Goal: Transaction & Acquisition: Subscribe to service/newsletter

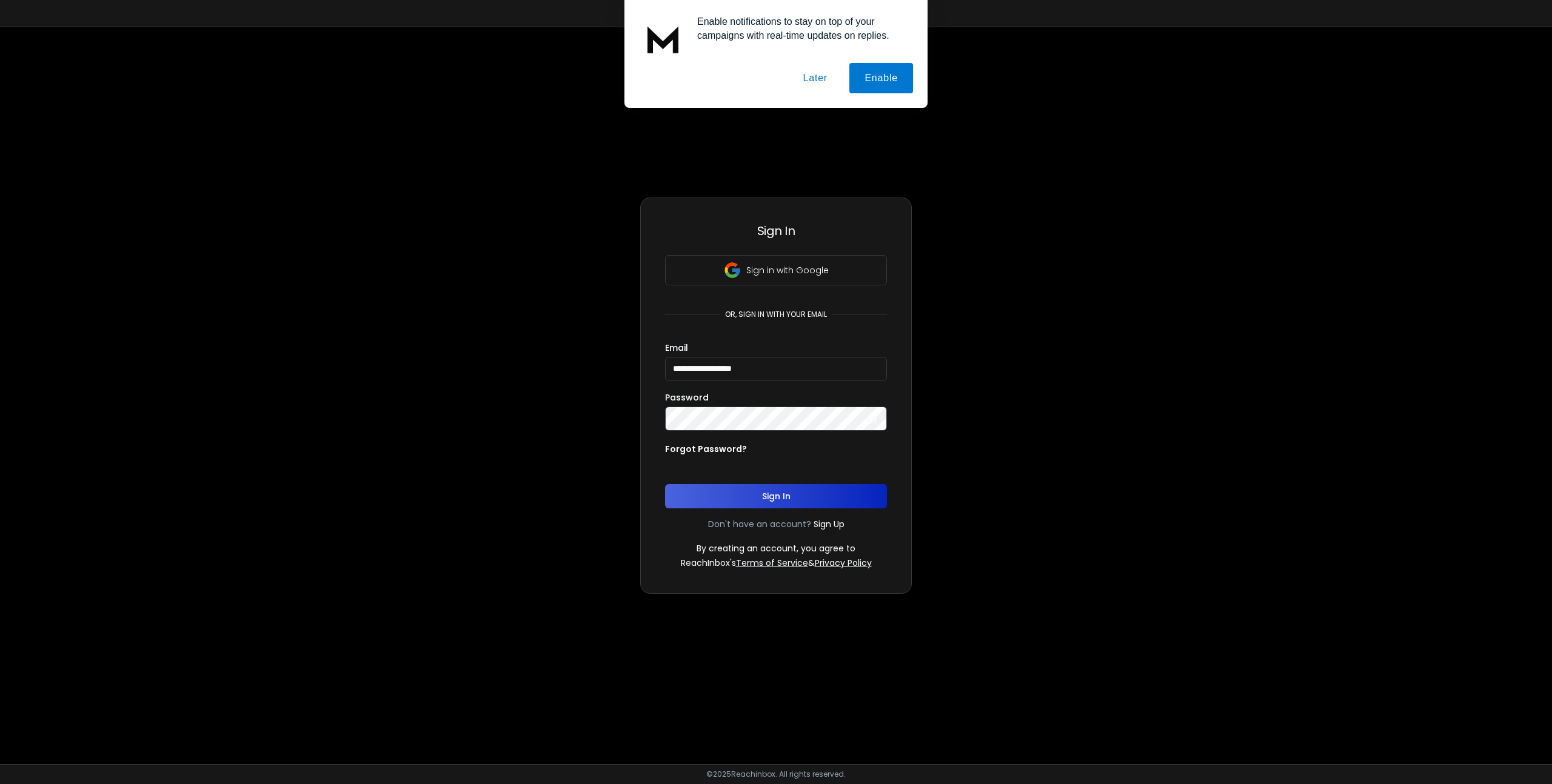
click at [811, 74] on button "Later" at bounding box center [814, 78] width 55 height 30
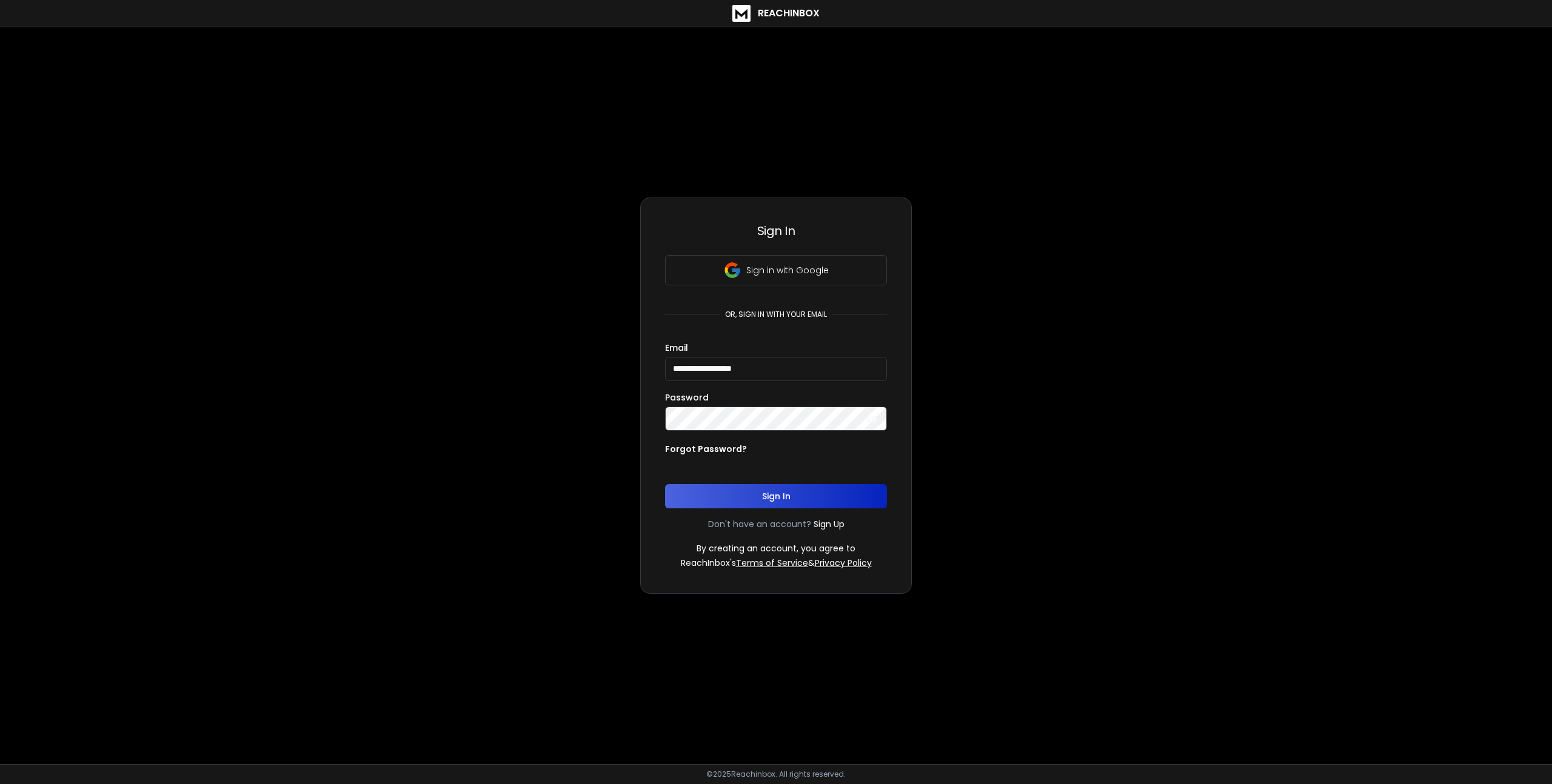
click at [726, 504] on button "Sign In" at bounding box center [775, 496] width 222 height 24
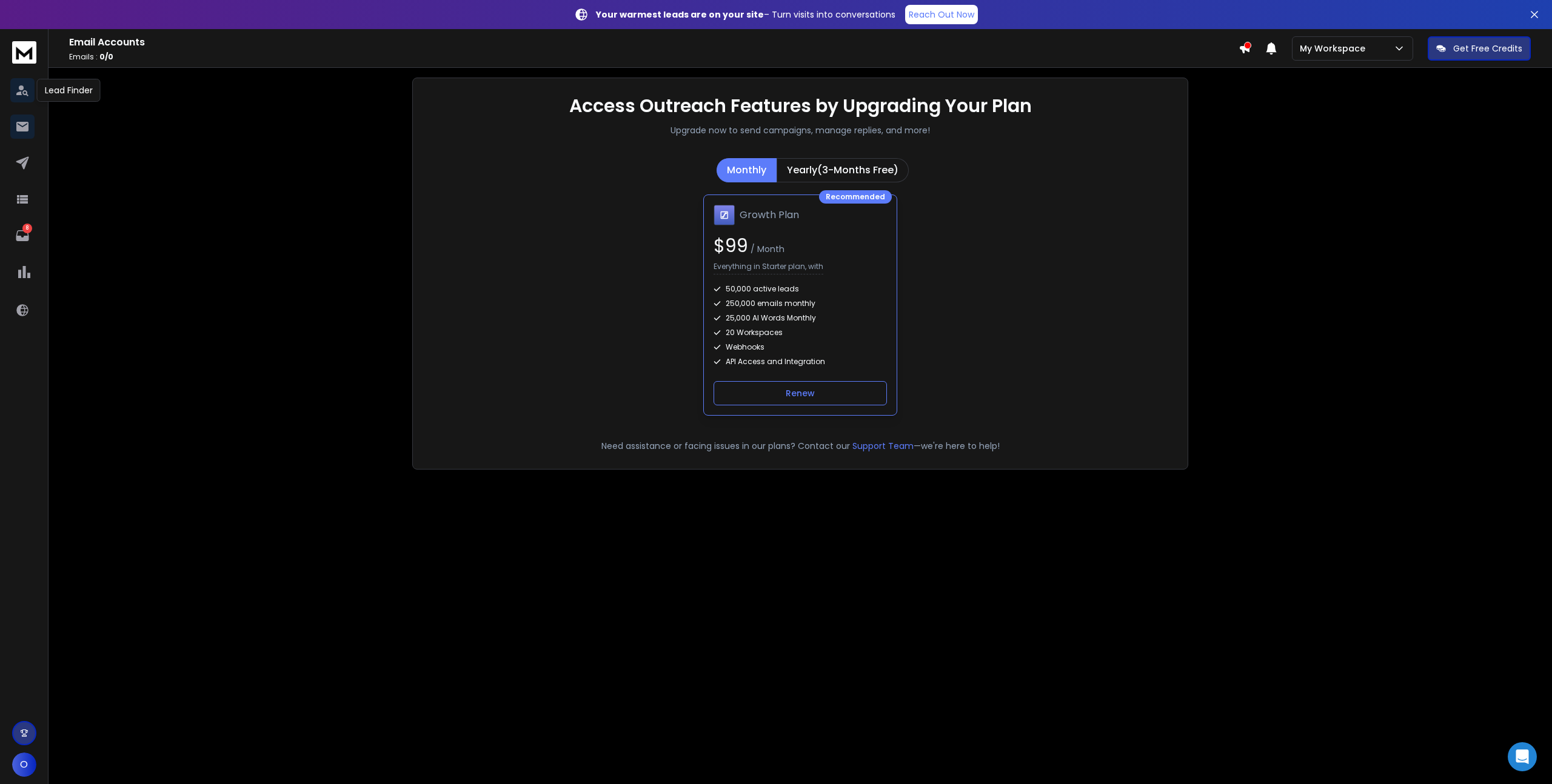
click at [25, 94] on icon at bounding box center [22, 93] width 12 height 6
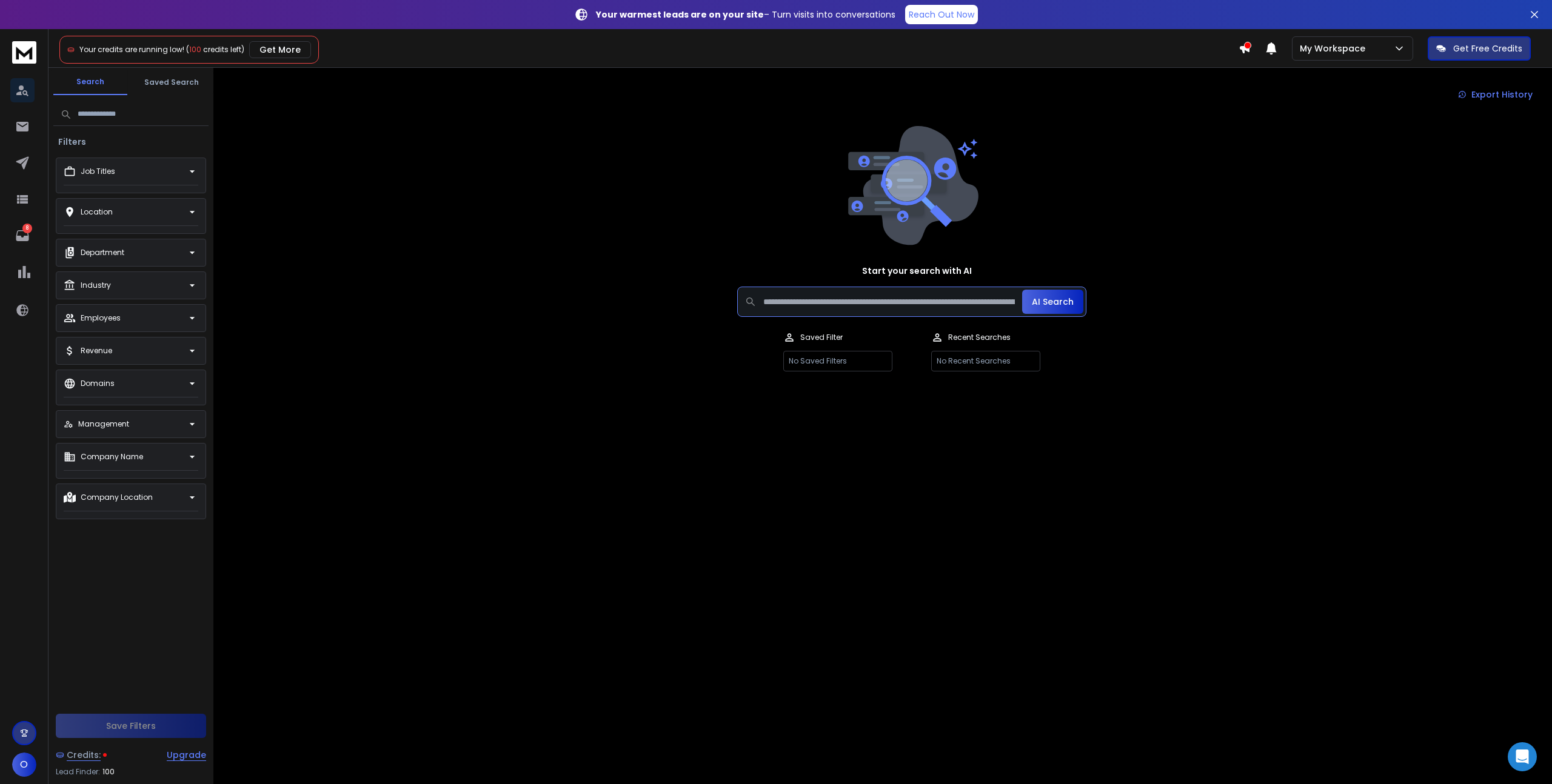
click at [183, 759] on div "Upgrade" at bounding box center [186, 754] width 40 height 12
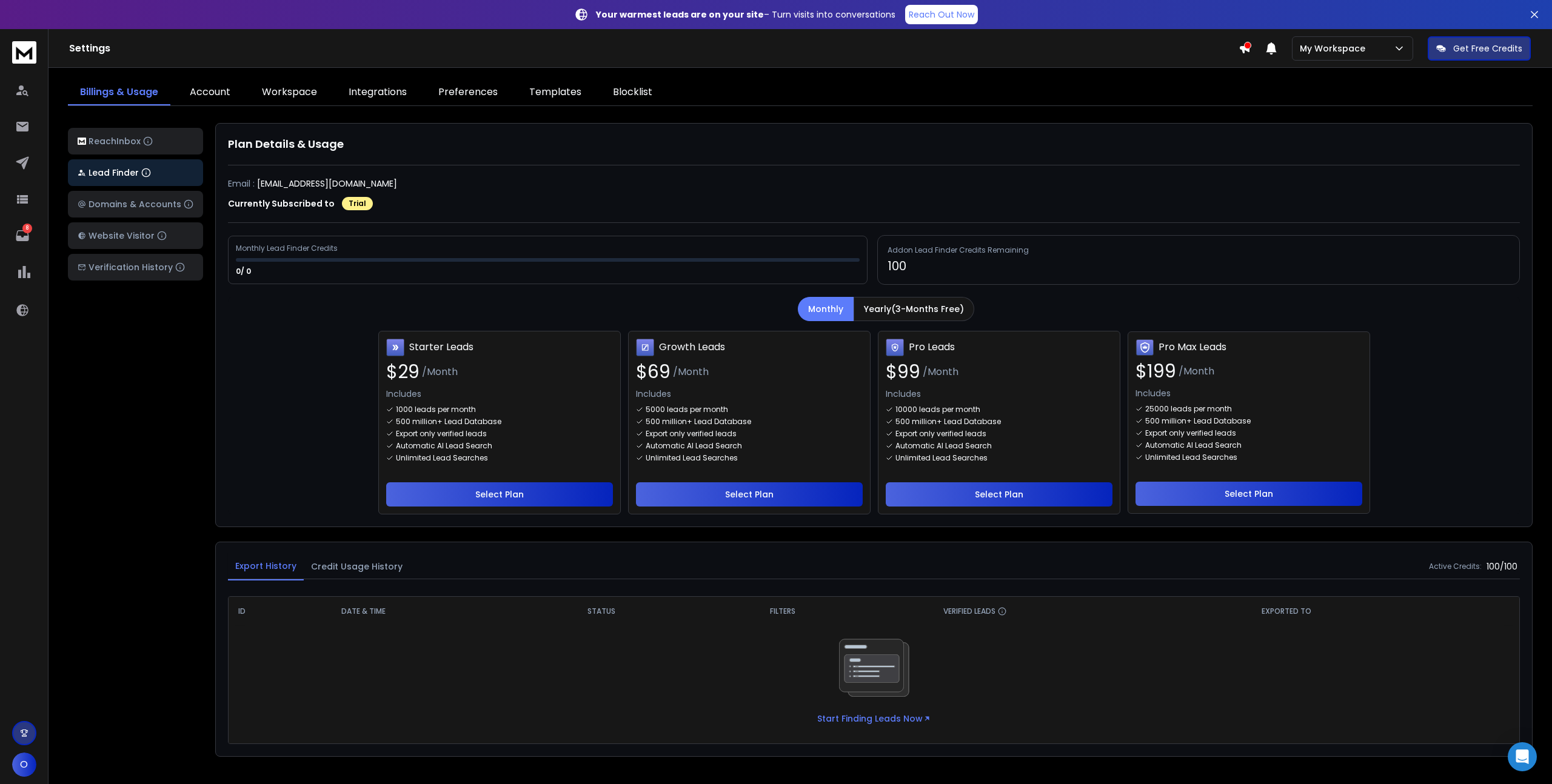
scroll to position [50, 0]
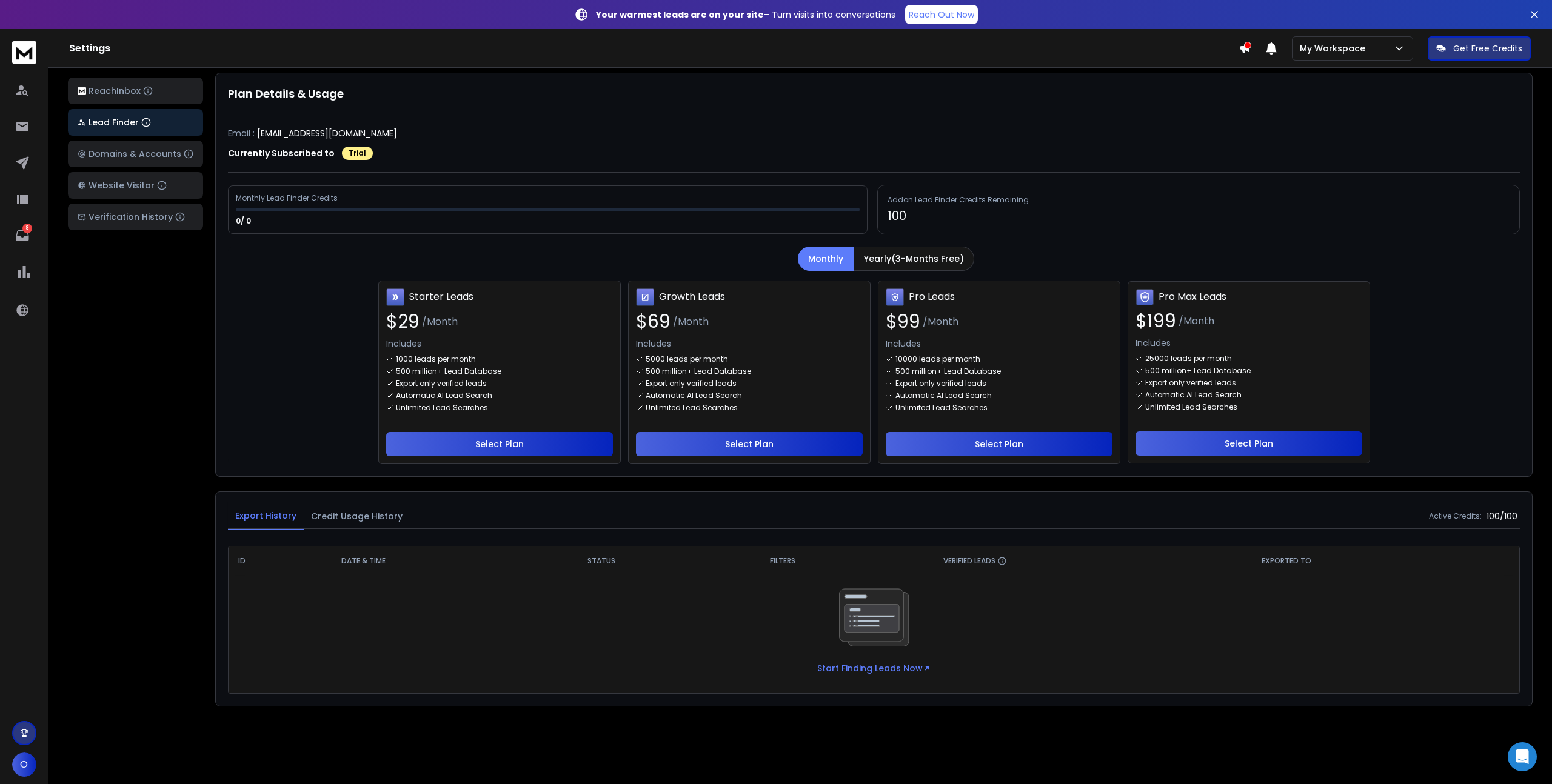
click at [273, 364] on div "Starter Leads $ 29 /Month Includes 1000 leads per month 500 million+ Lead Datab…" at bounding box center [874, 367] width 1291 height 193
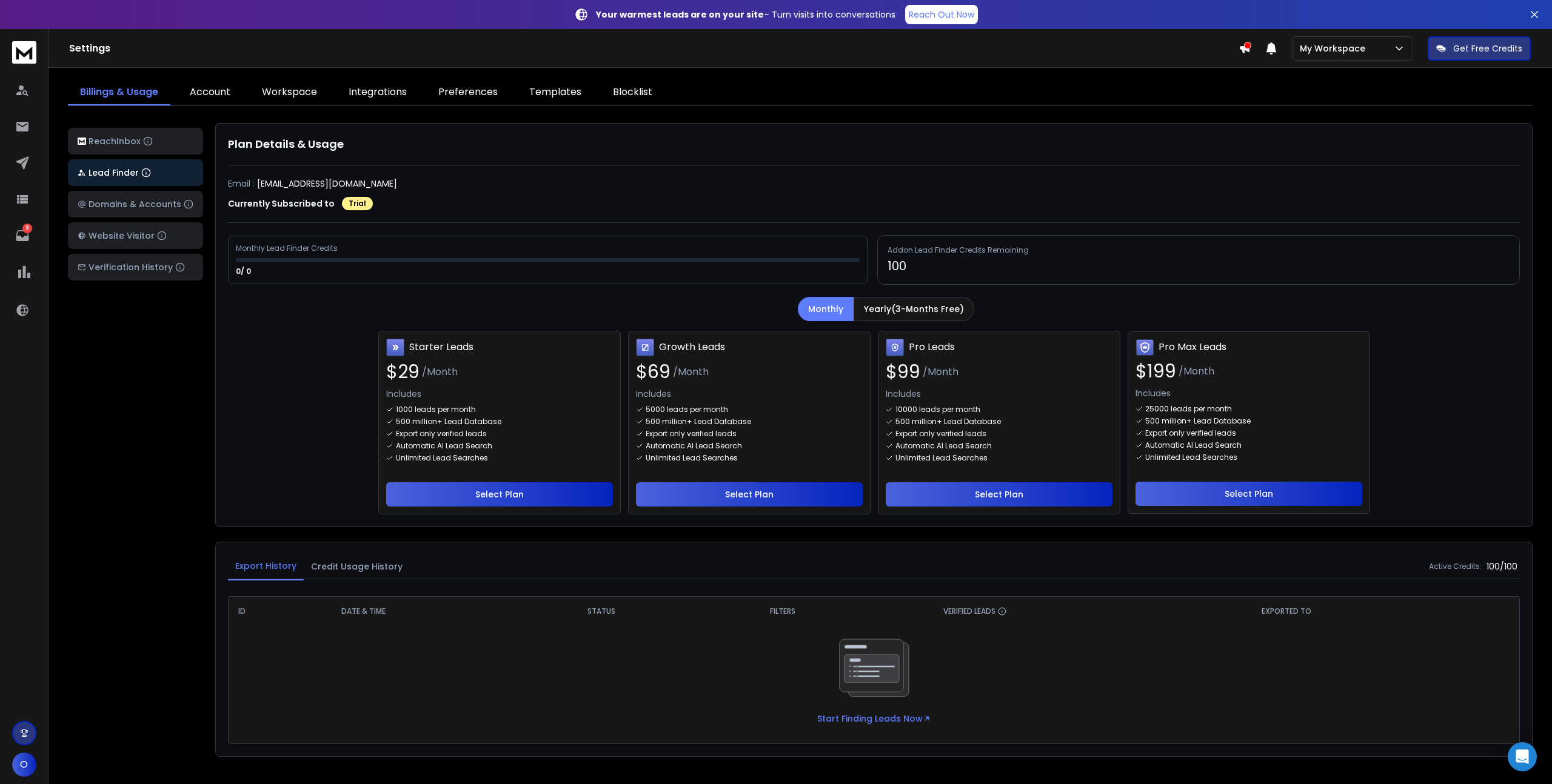
click at [957, 495] on button "Select Plan" at bounding box center [999, 494] width 227 height 24
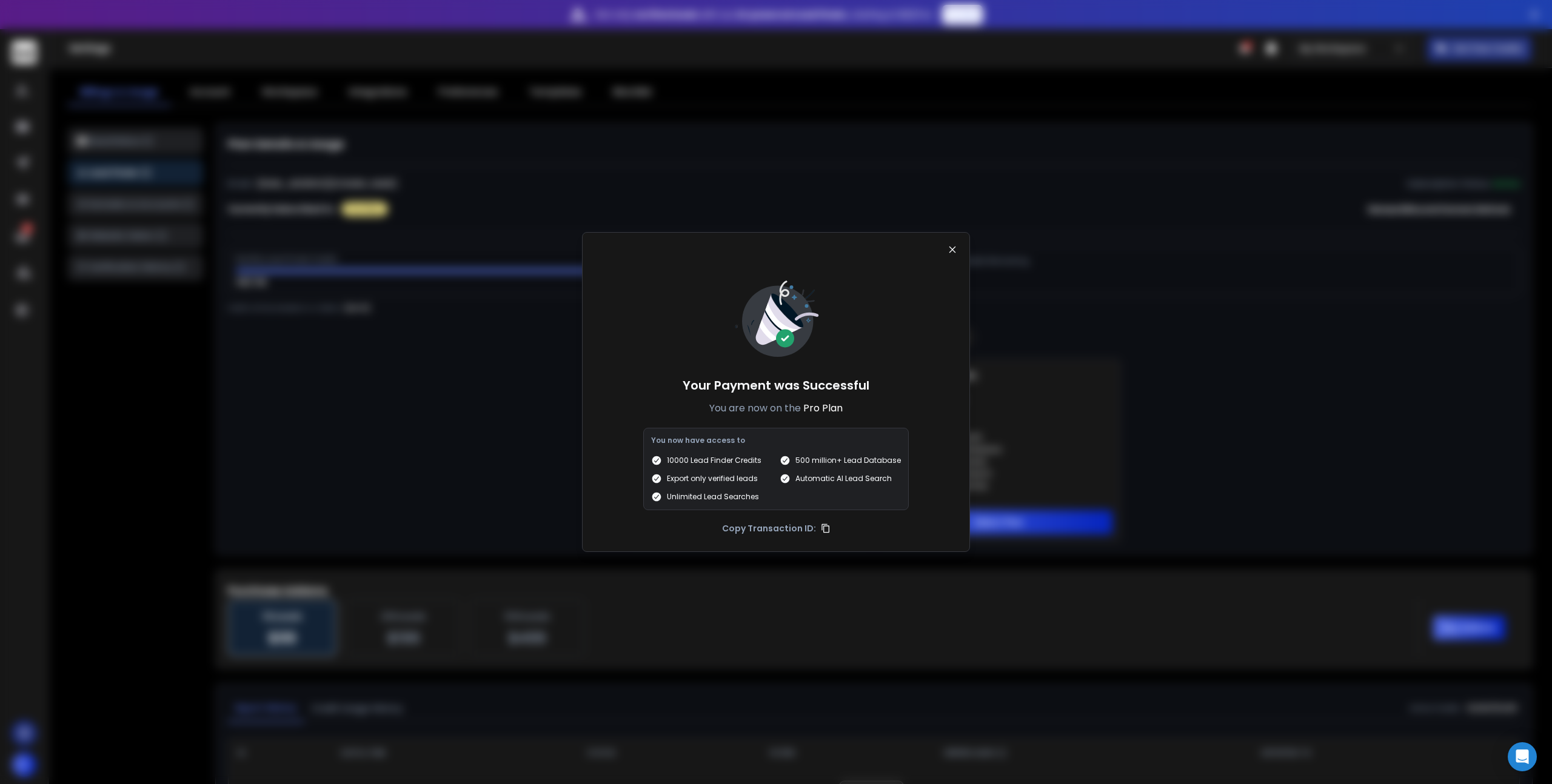
click at [950, 249] on icon at bounding box center [952, 250] width 10 height 10
